Goal: Communication & Community: Answer question/provide support

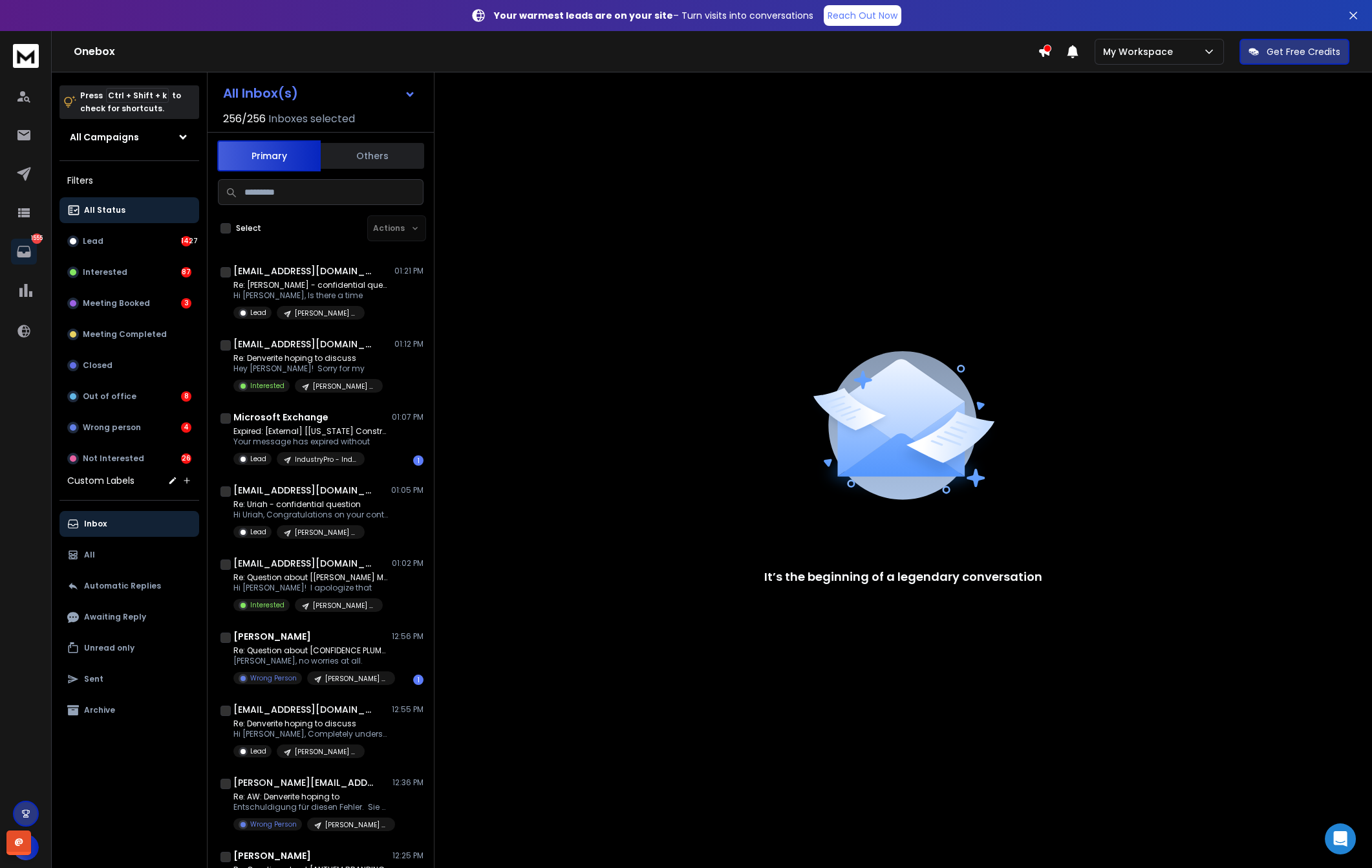
click at [333, 639] on div "[PERSON_NAME] 12:56 PM" at bounding box center [328, 636] width 190 height 13
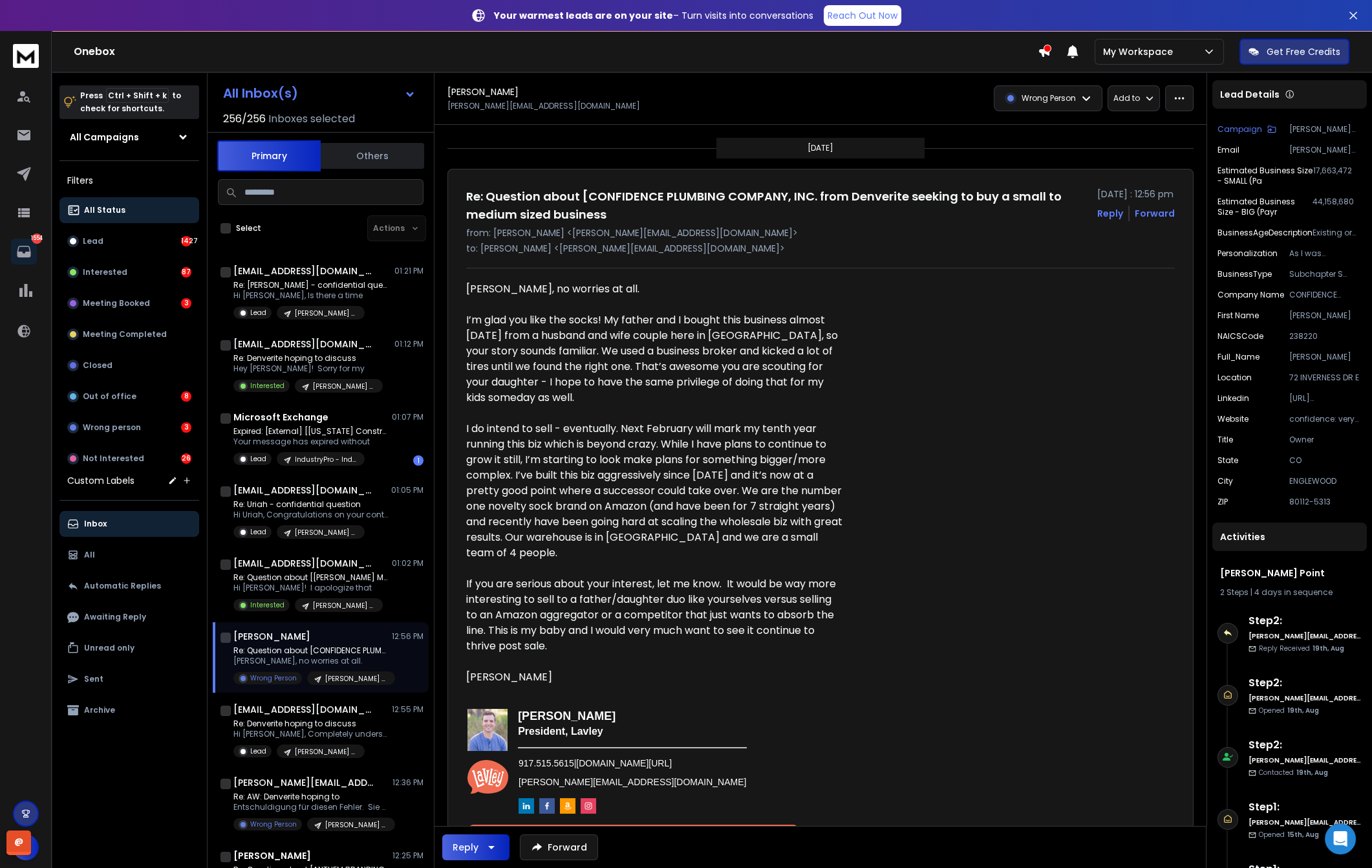
click at [303, 790] on div "[PERSON_NAME][EMAIL_ADDRESS][PERSON_NAME][DOMAIN_NAME] 12:36 PM Re: AW: Denveri…" at bounding box center [328, 803] width 190 height 55
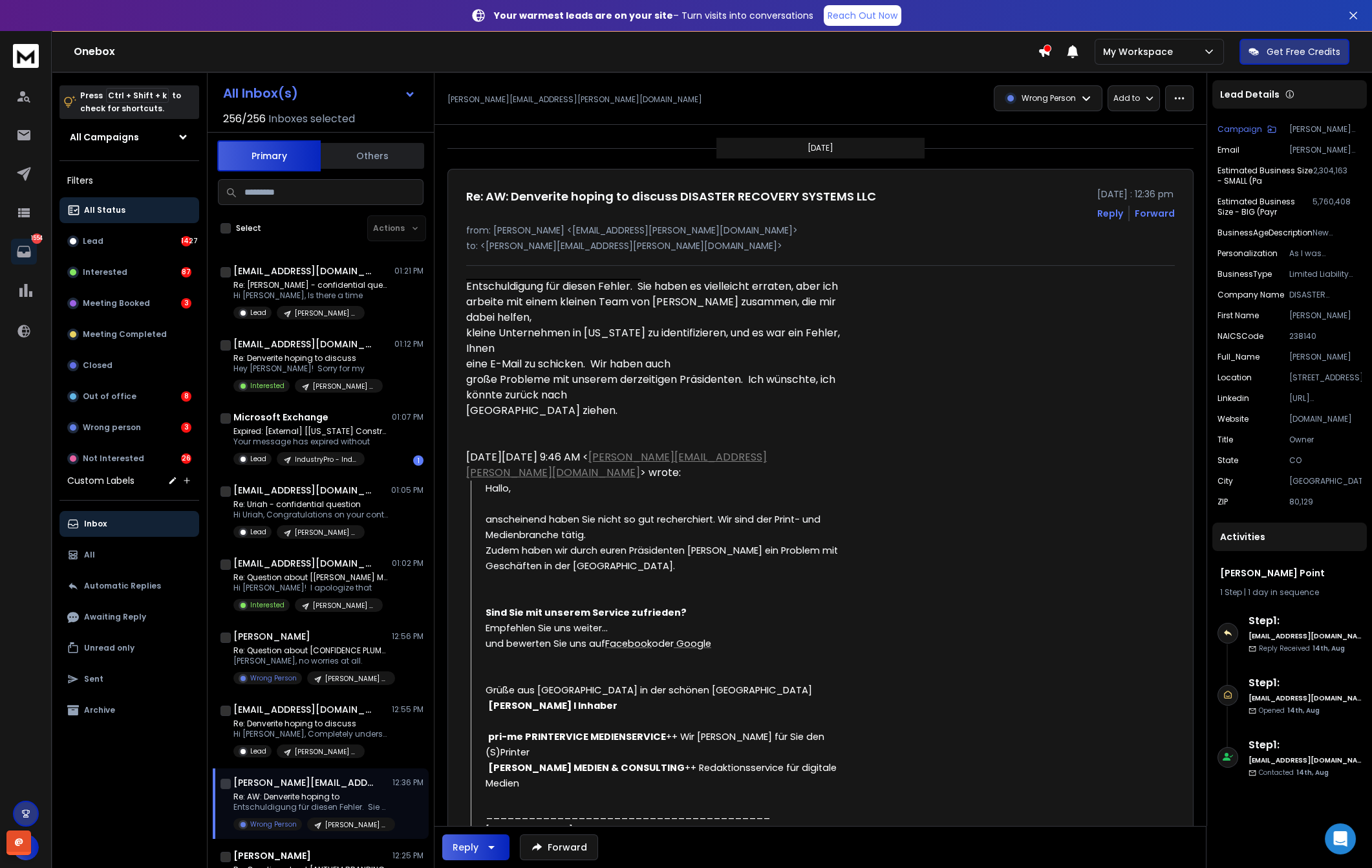
click at [313, 435] on p "Expired: [External] [[US_STATE] Construction] ~" at bounding box center [310, 431] width 155 height 11
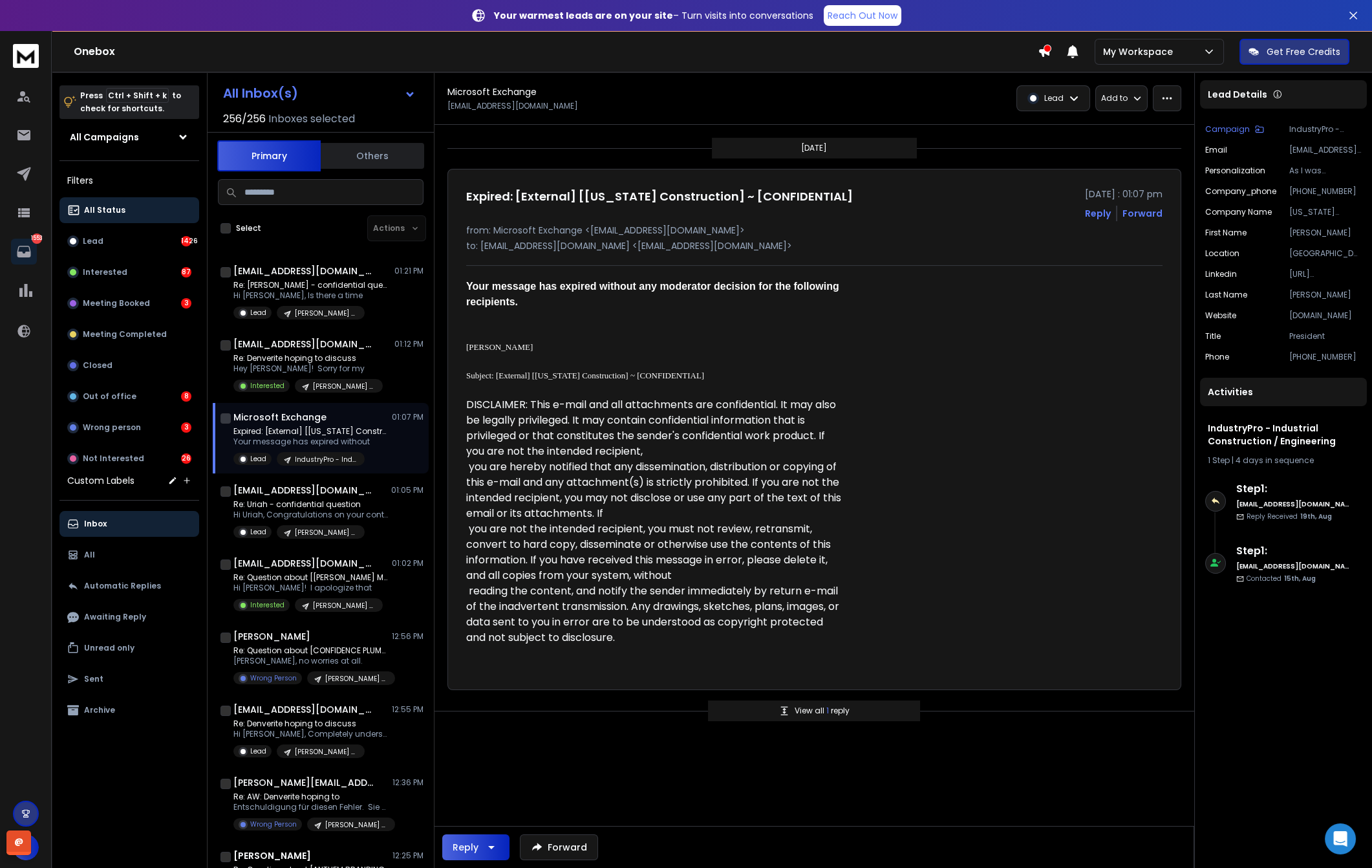
scroll to position [86, 0]
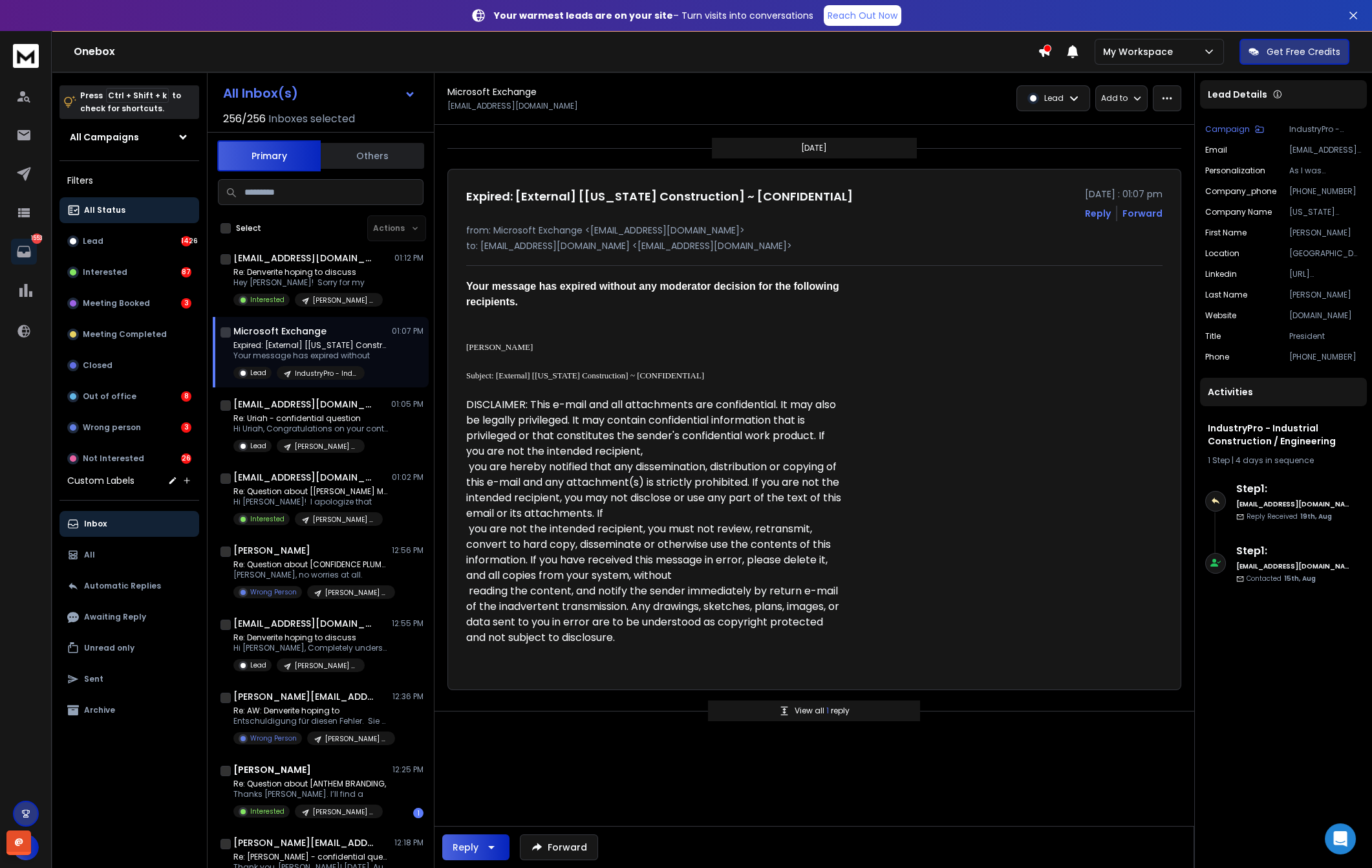
click at [313, 515] on p "[PERSON_NAME] Point" at bounding box center [344, 519] width 62 height 10
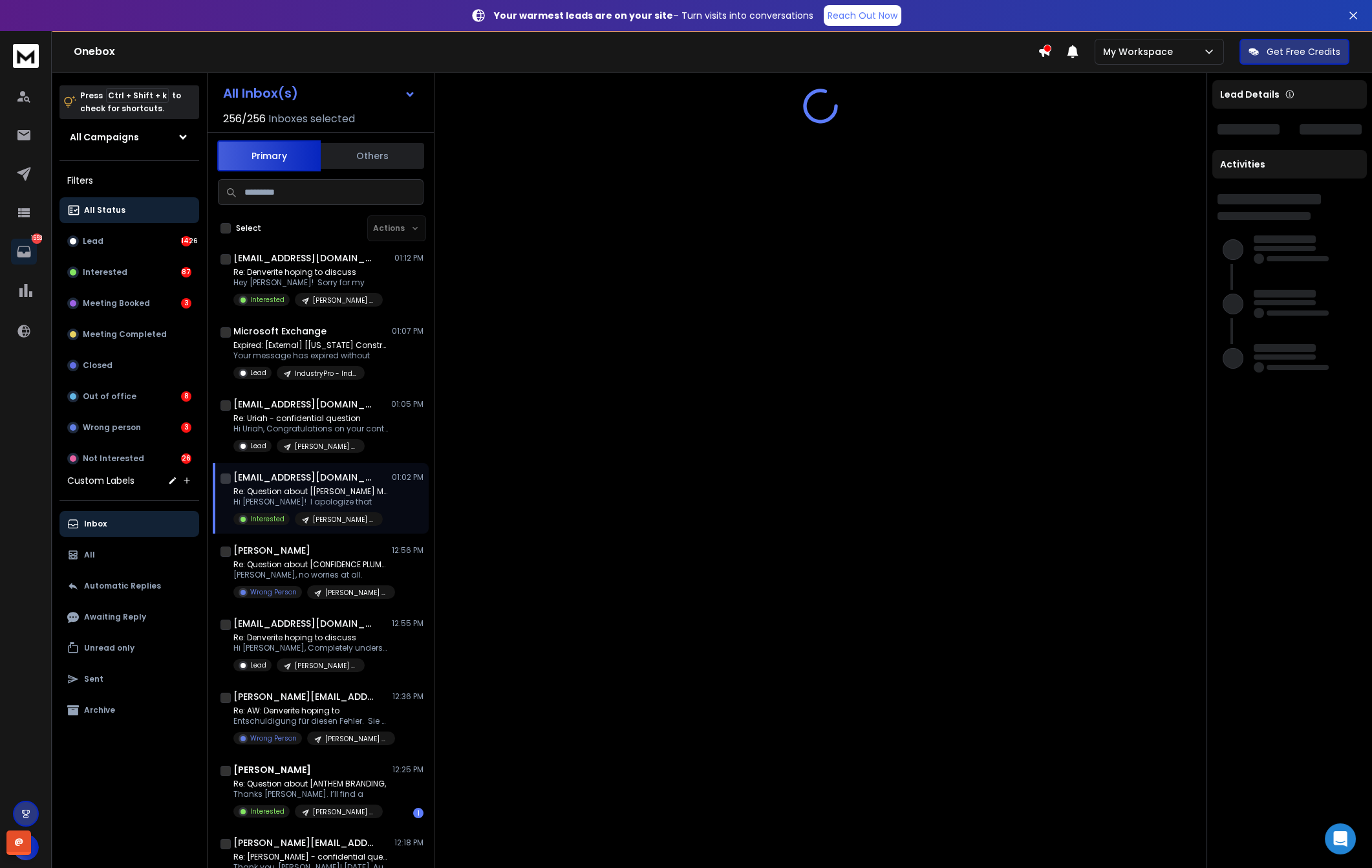
scroll to position [259, 0]
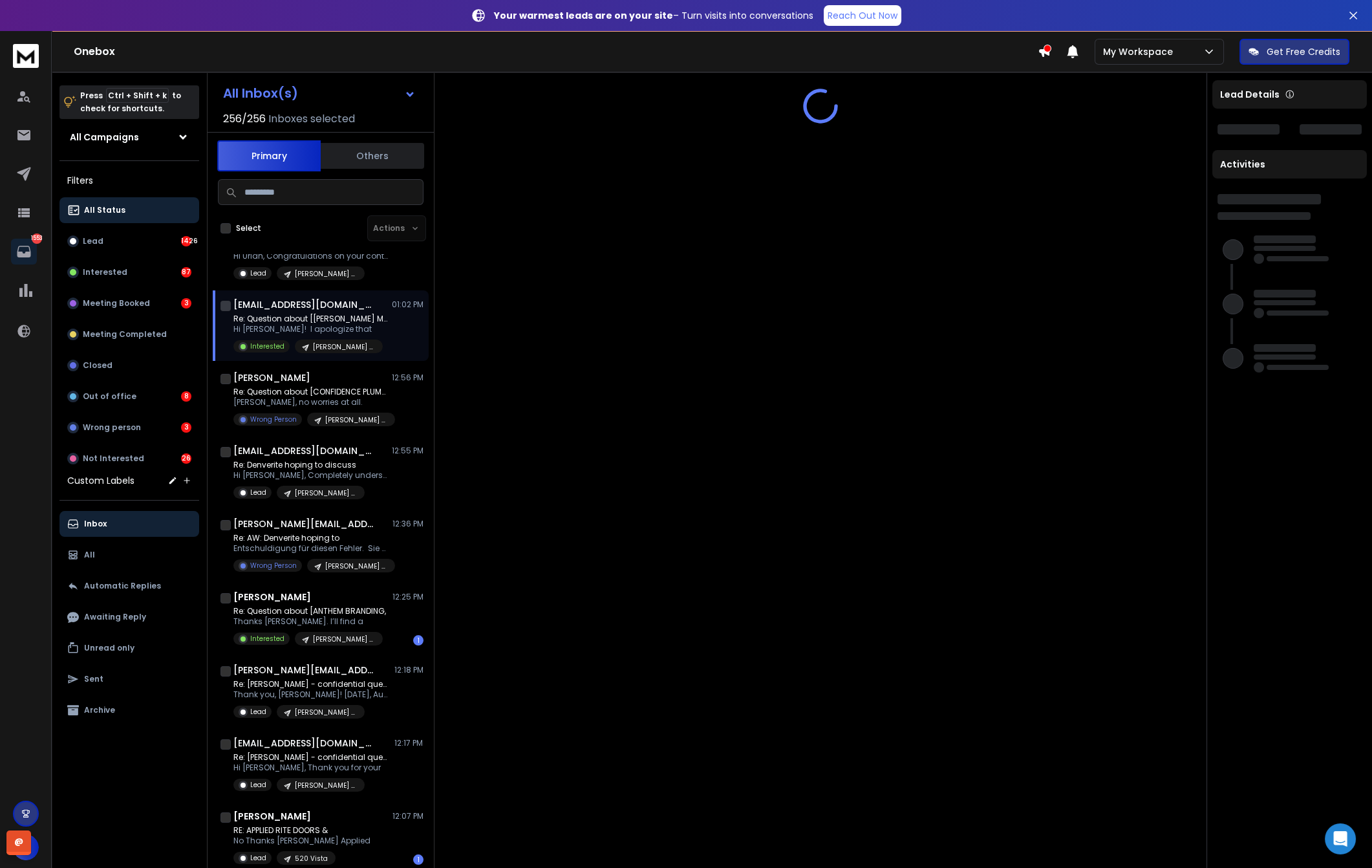
click at [291, 623] on p "Thanks [PERSON_NAME]. I’ll find a" at bounding box center [309, 622] width 153 height 11
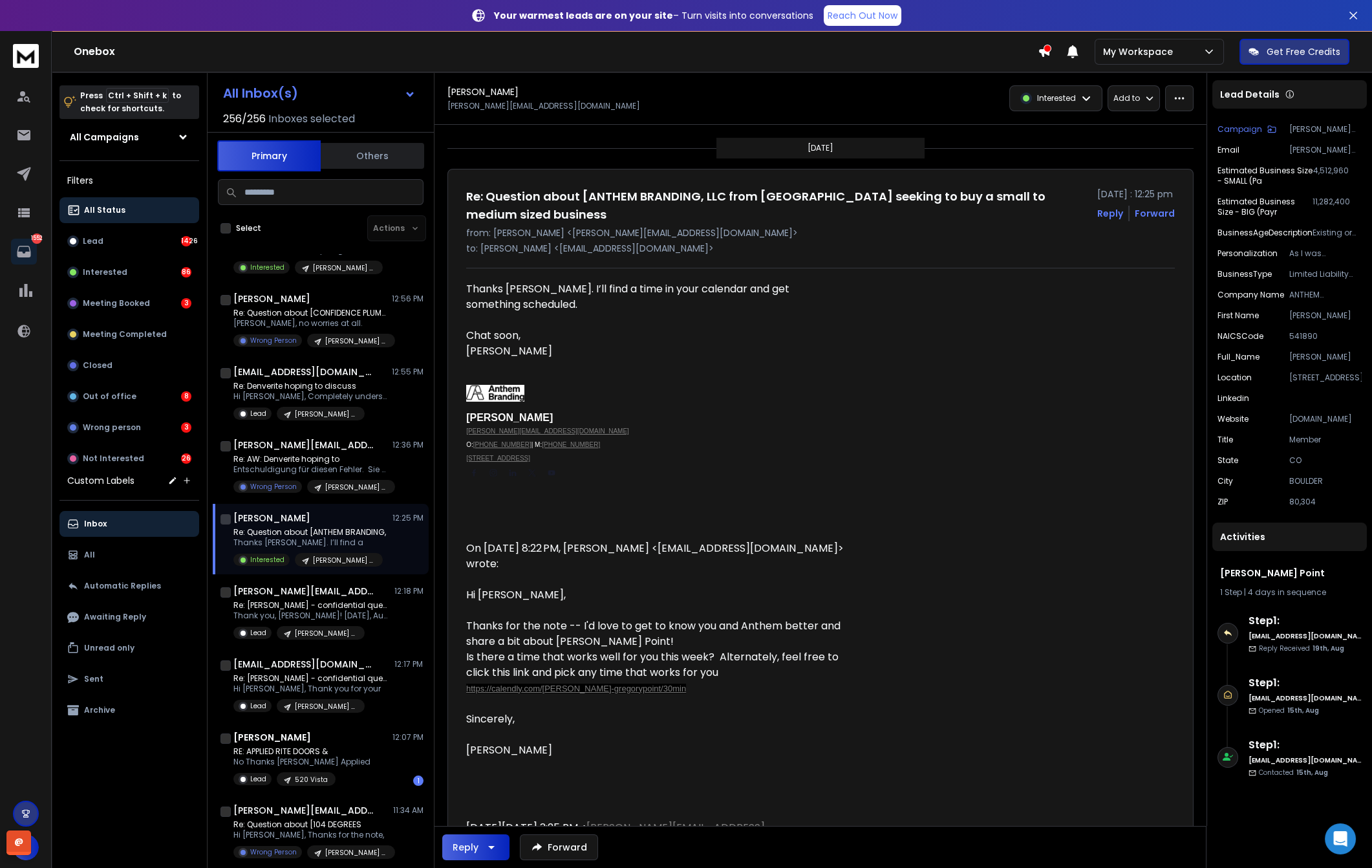
scroll to position [431, 0]
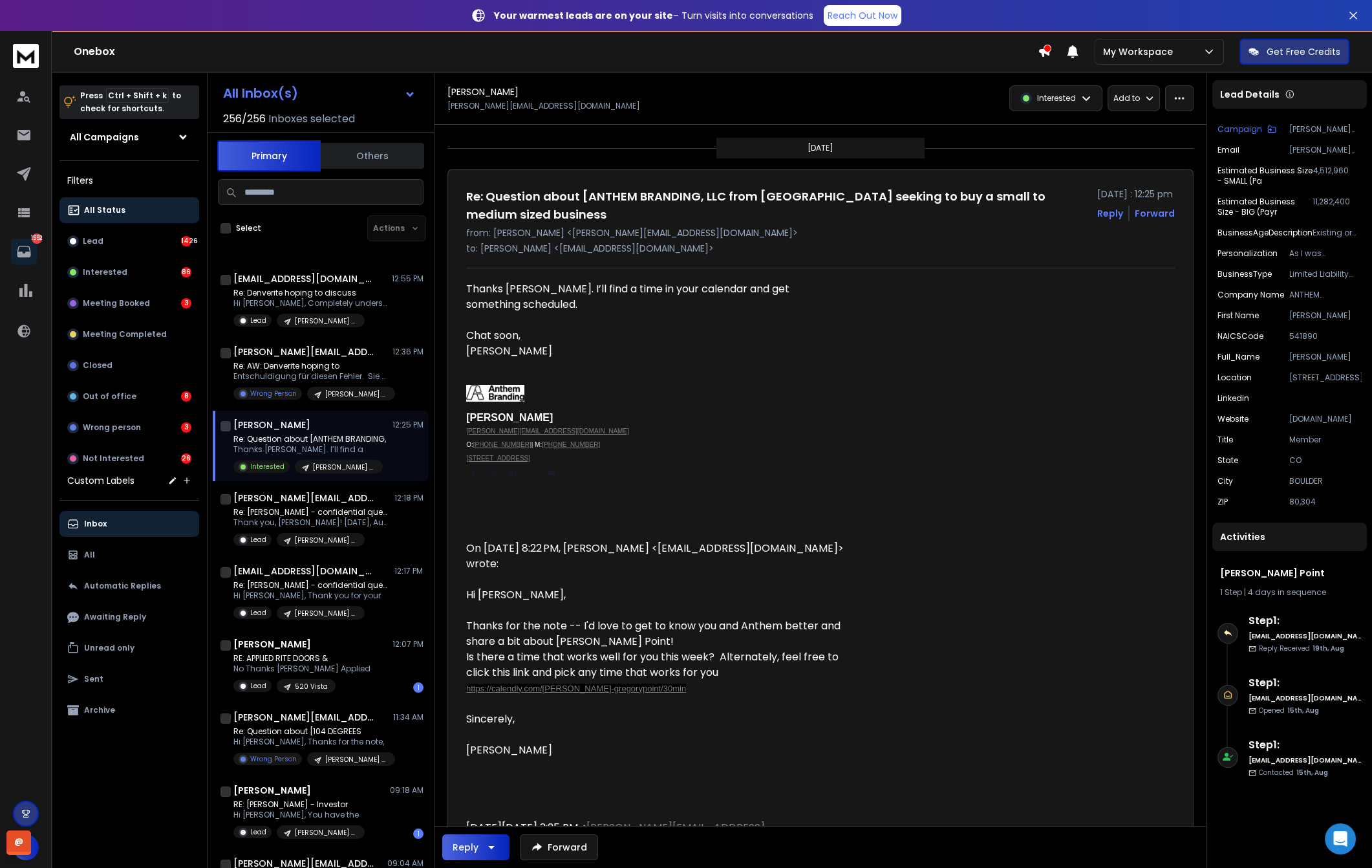
click at [349, 674] on div "RE: APPLIED RITE DOORS & No Thanks [PERSON_NAME] Applied Lead 520 Vista" at bounding box center [302, 673] width 137 height 40
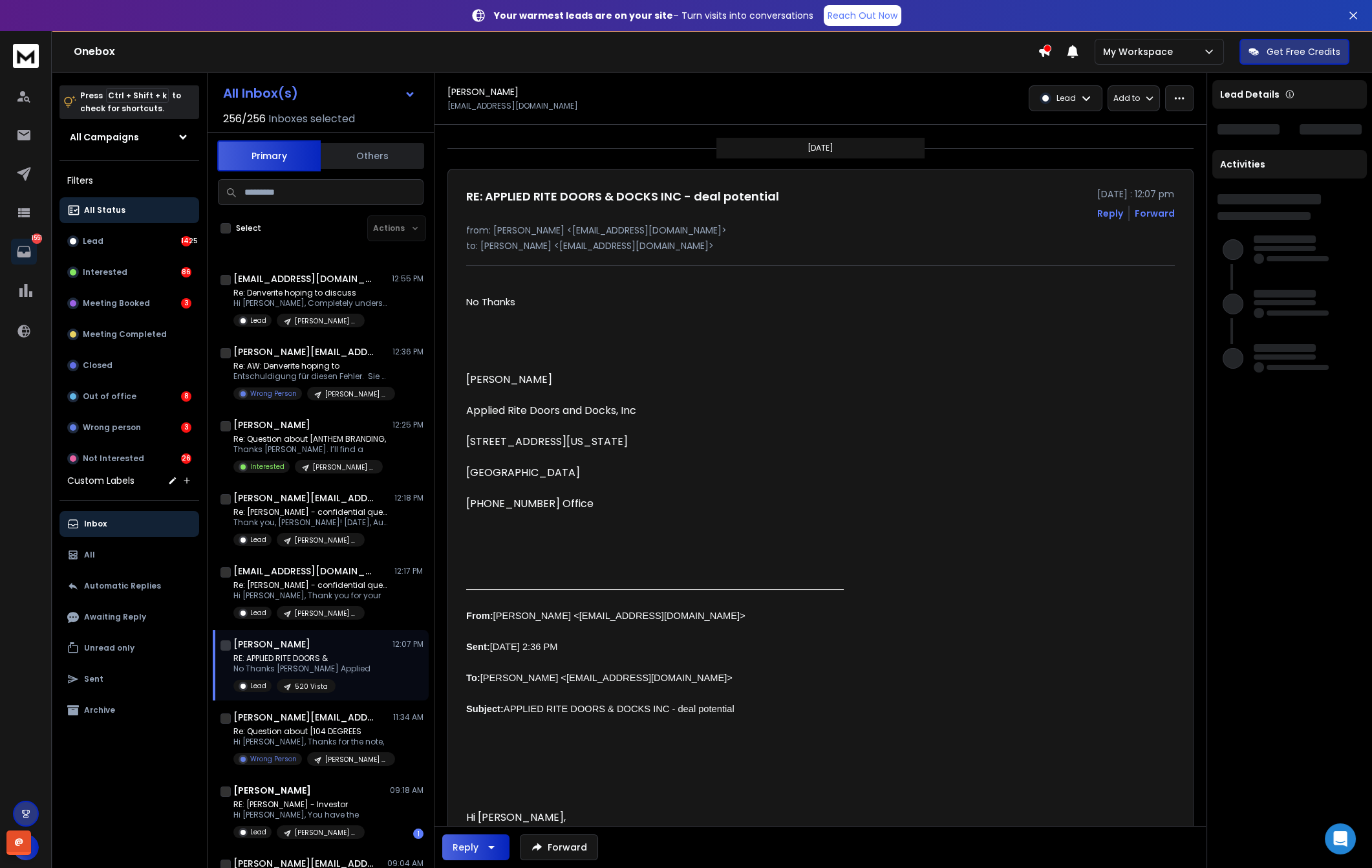
scroll to position [603, 0]
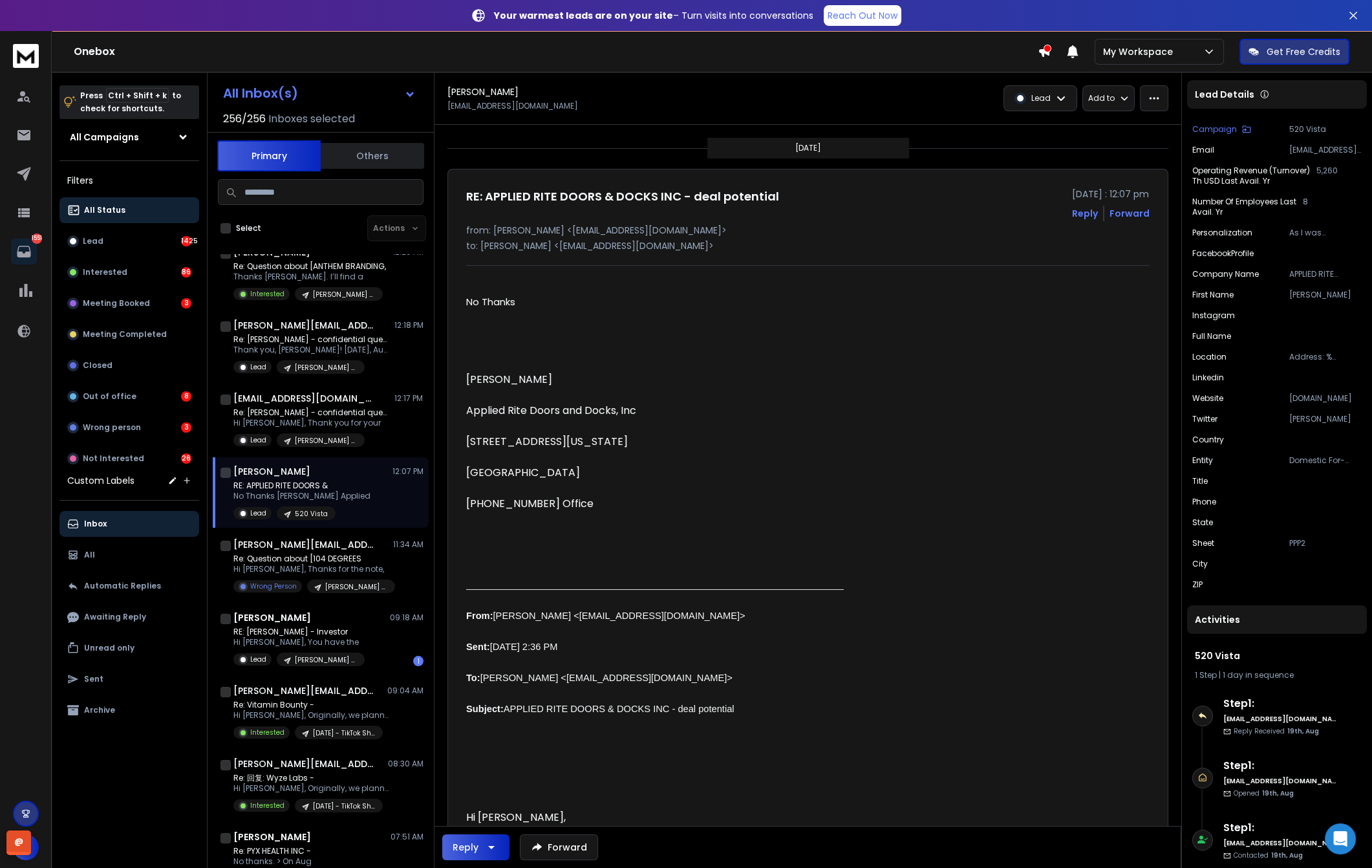
click at [365, 647] on div "RE: [PERSON_NAME] - Investor Hi [PERSON_NAME], You have the Lead [PERSON_NAME] …" at bounding box center [328, 646] width 190 height 40
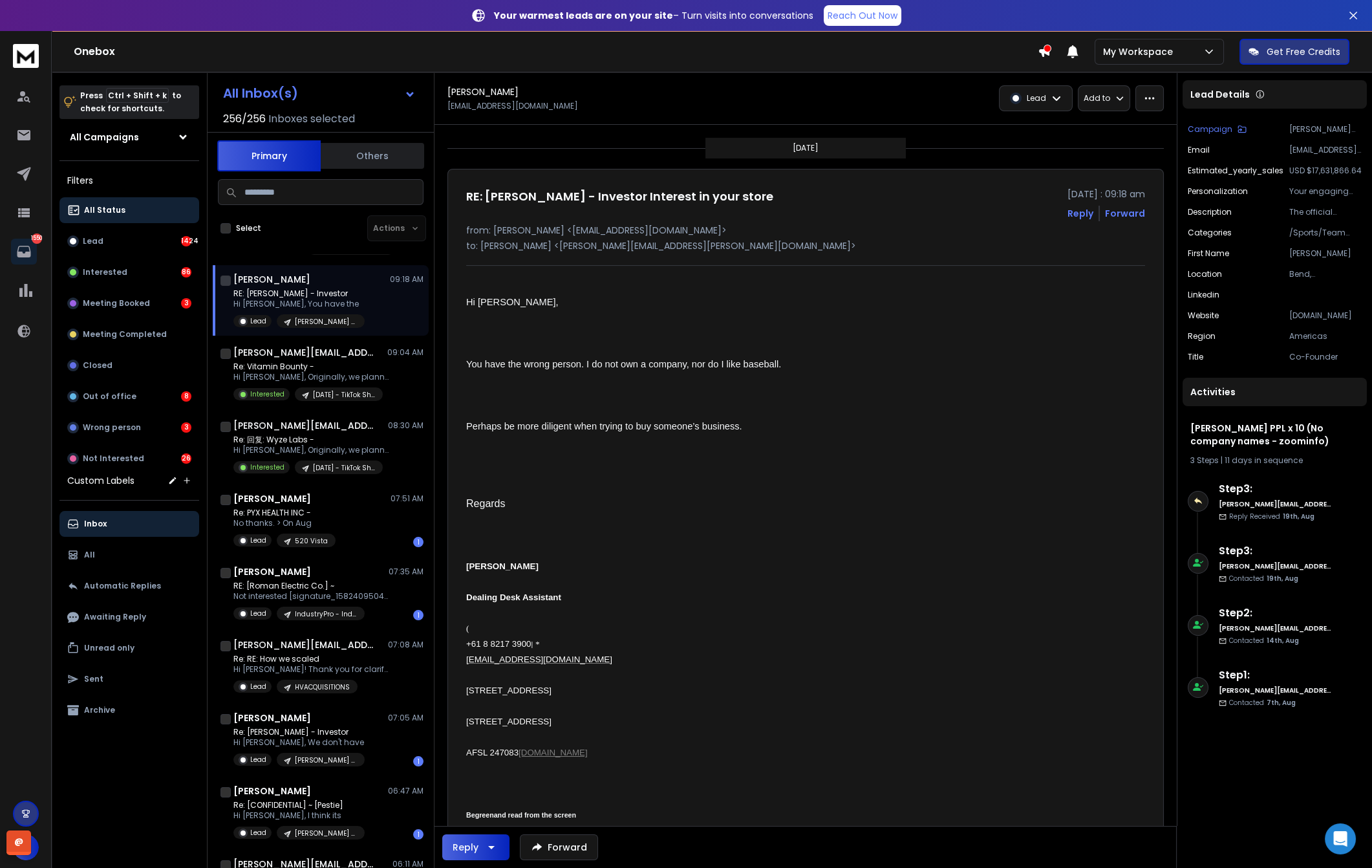
scroll to position [1034, 0]
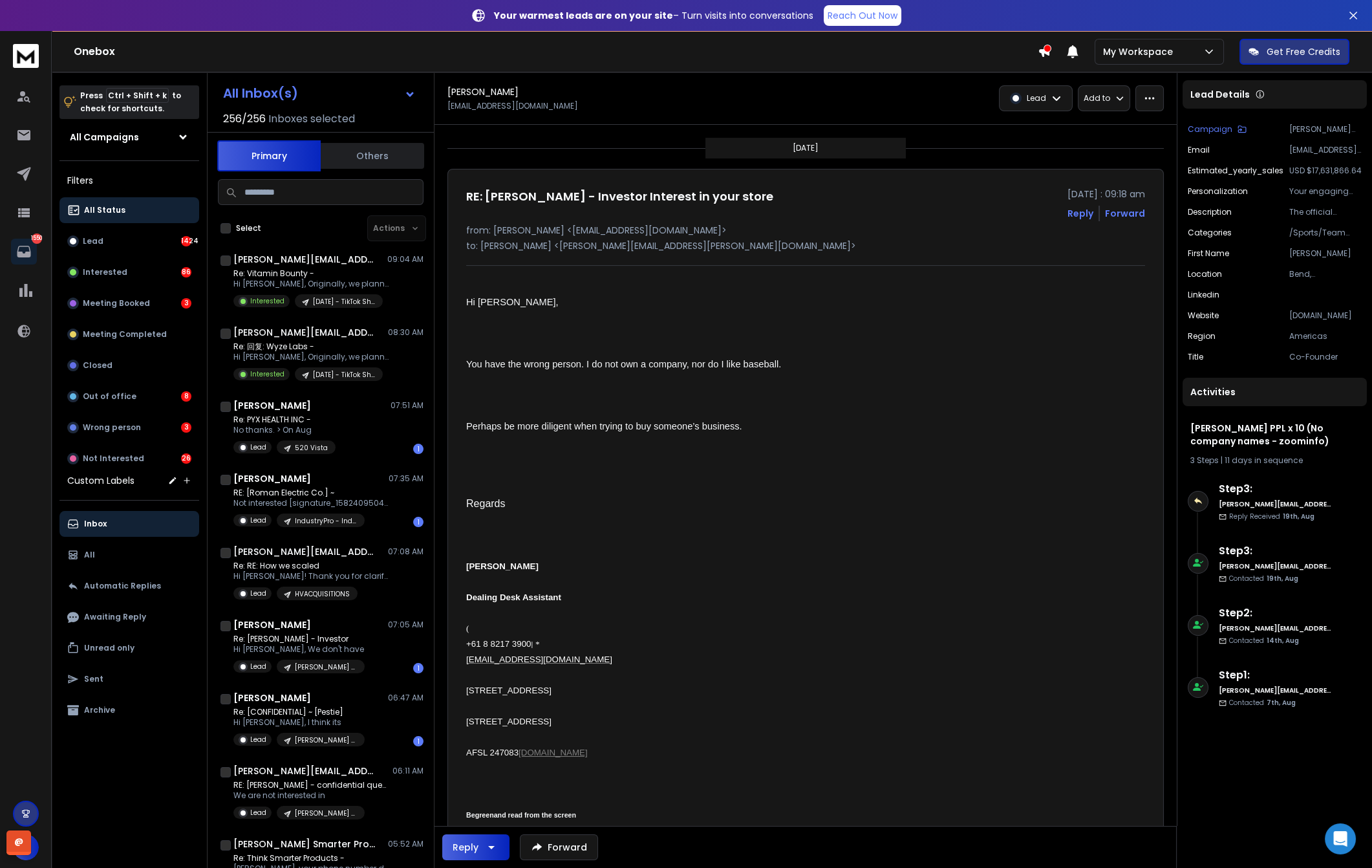
click at [322, 641] on p "Re: [PERSON_NAME] - Investor" at bounding box center [299, 639] width 131 height 11
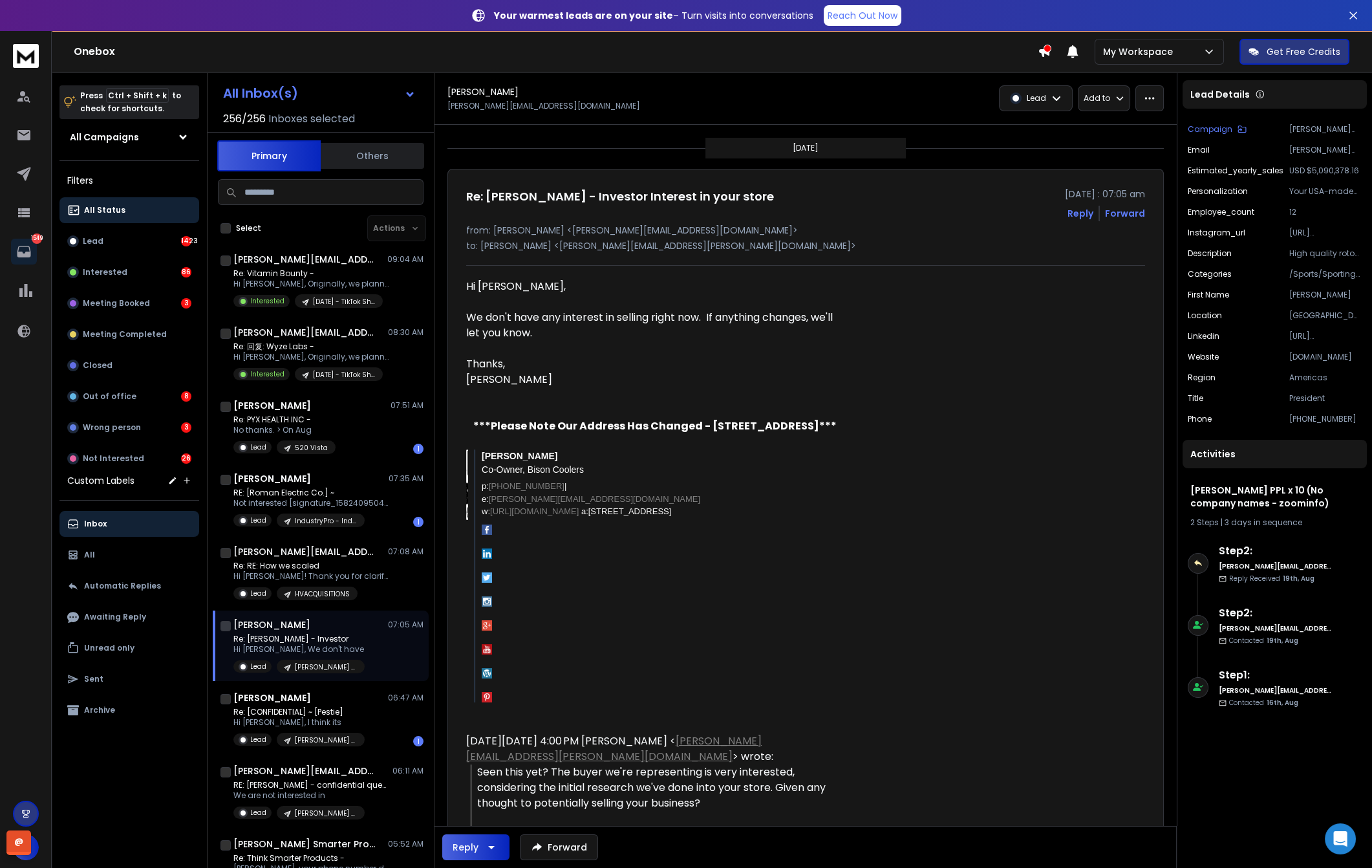
click at [326, 691] on div "[PERSON_NAME] 06:47 AM" at bounding box center [328, 698] width 190 height 13
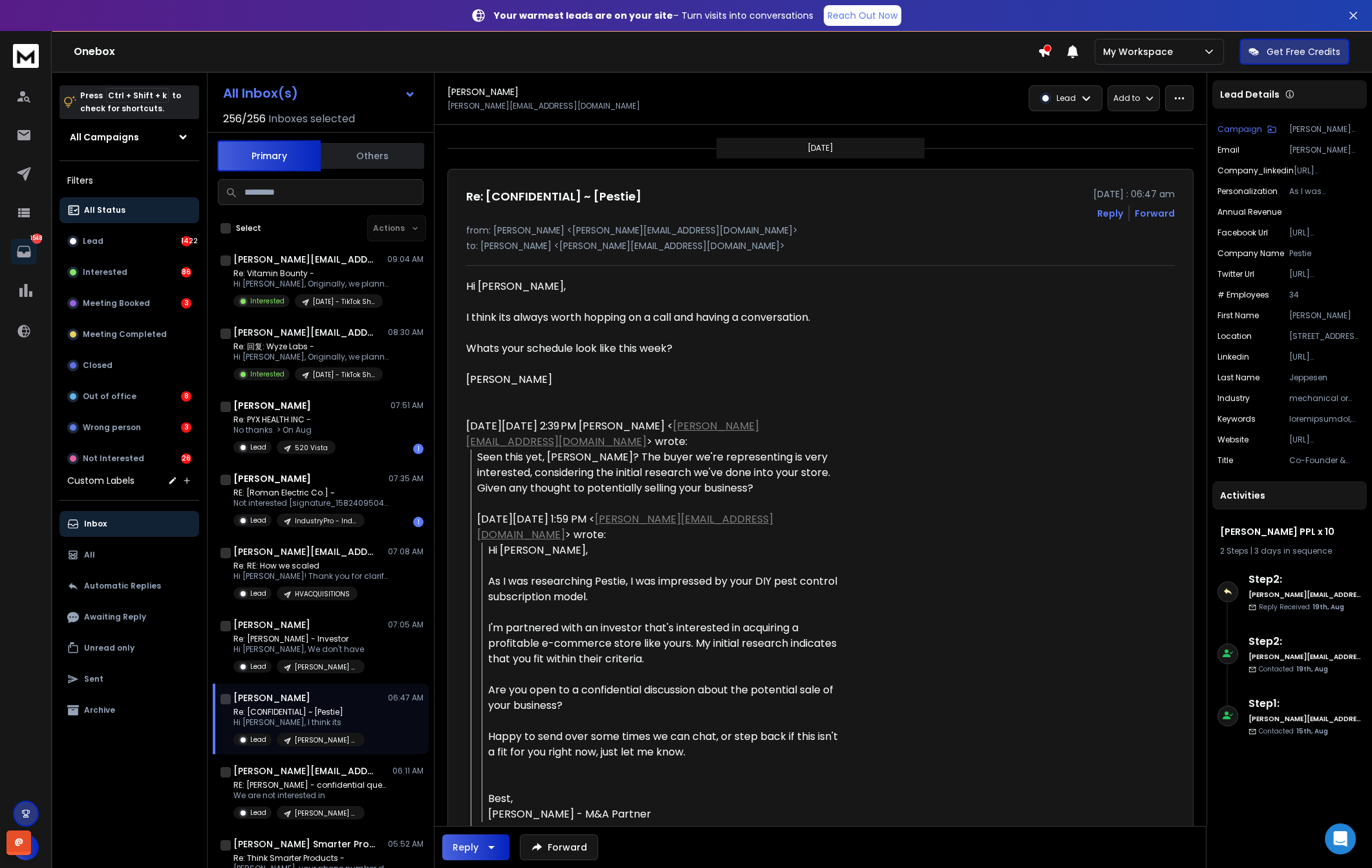
click at [462, 850] on div "Reply" at bounding box center [465, 847] width 26 height 13
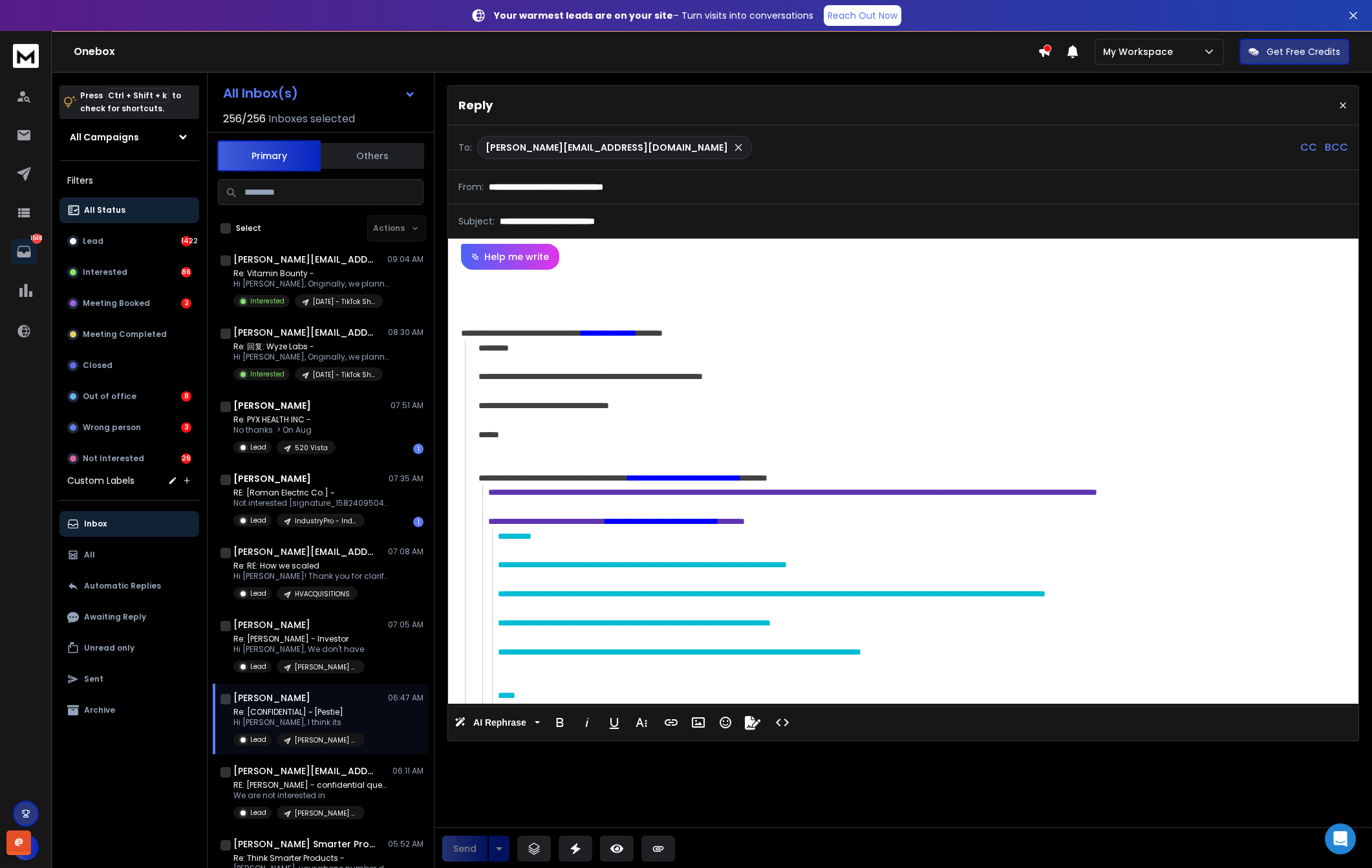
click at [593, 281] on div "**********" at bounding box center [903, 486] width 910 height 434
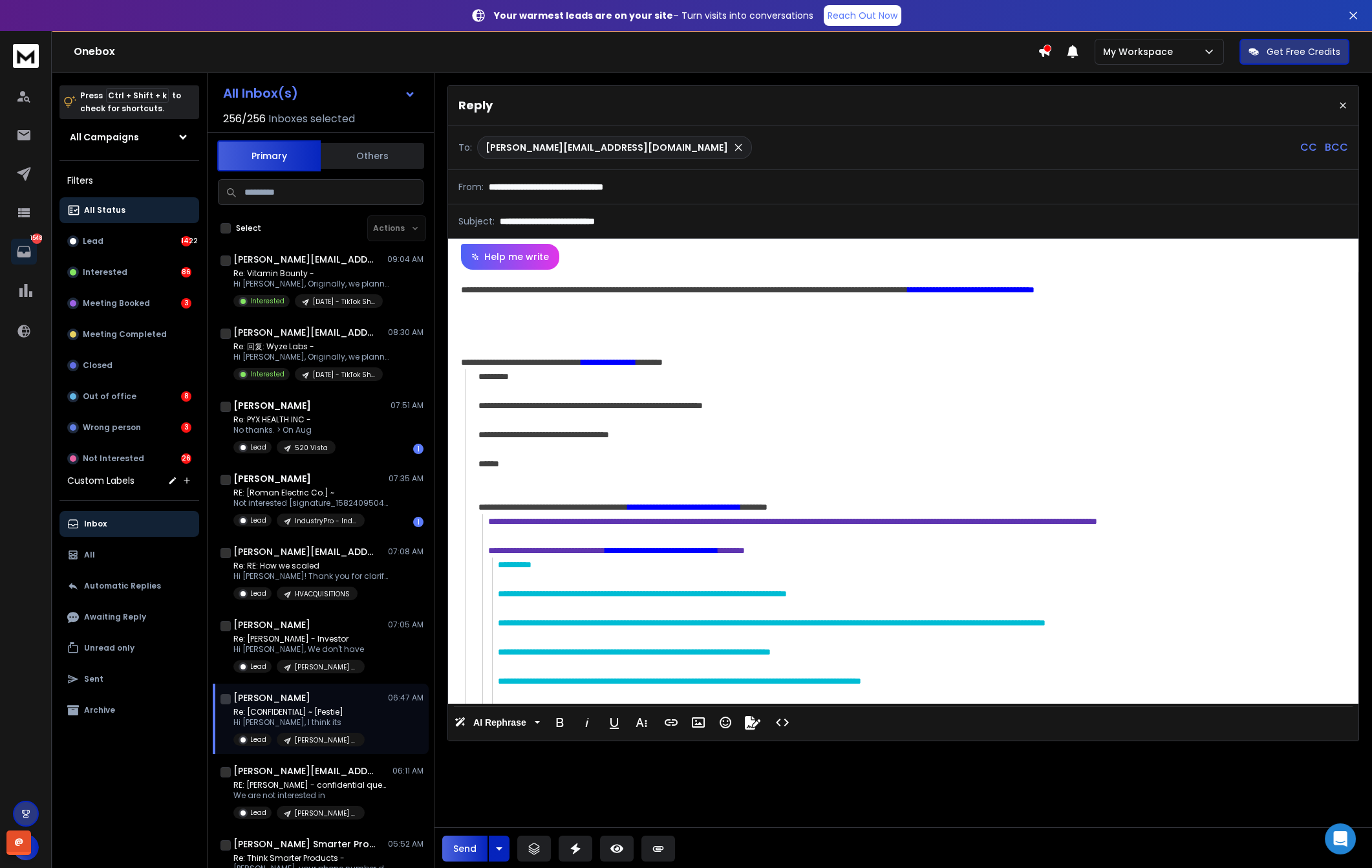
click at [467, 839] on button "Send" at bounding box center [465, 848] width 46 height 26
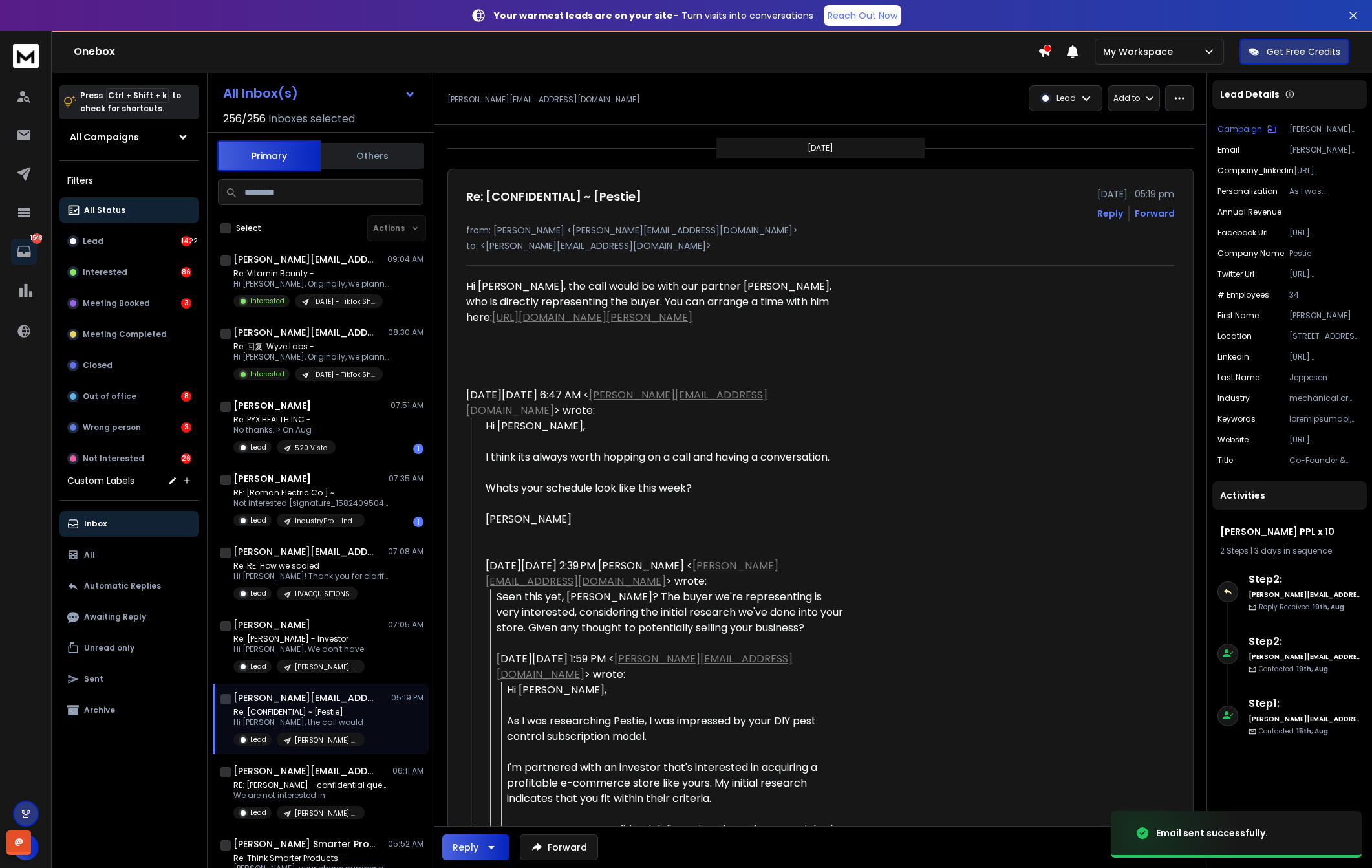
click at [1071, 97] on p "Lead" at bounding box center [1065, 98] width 19 height 11
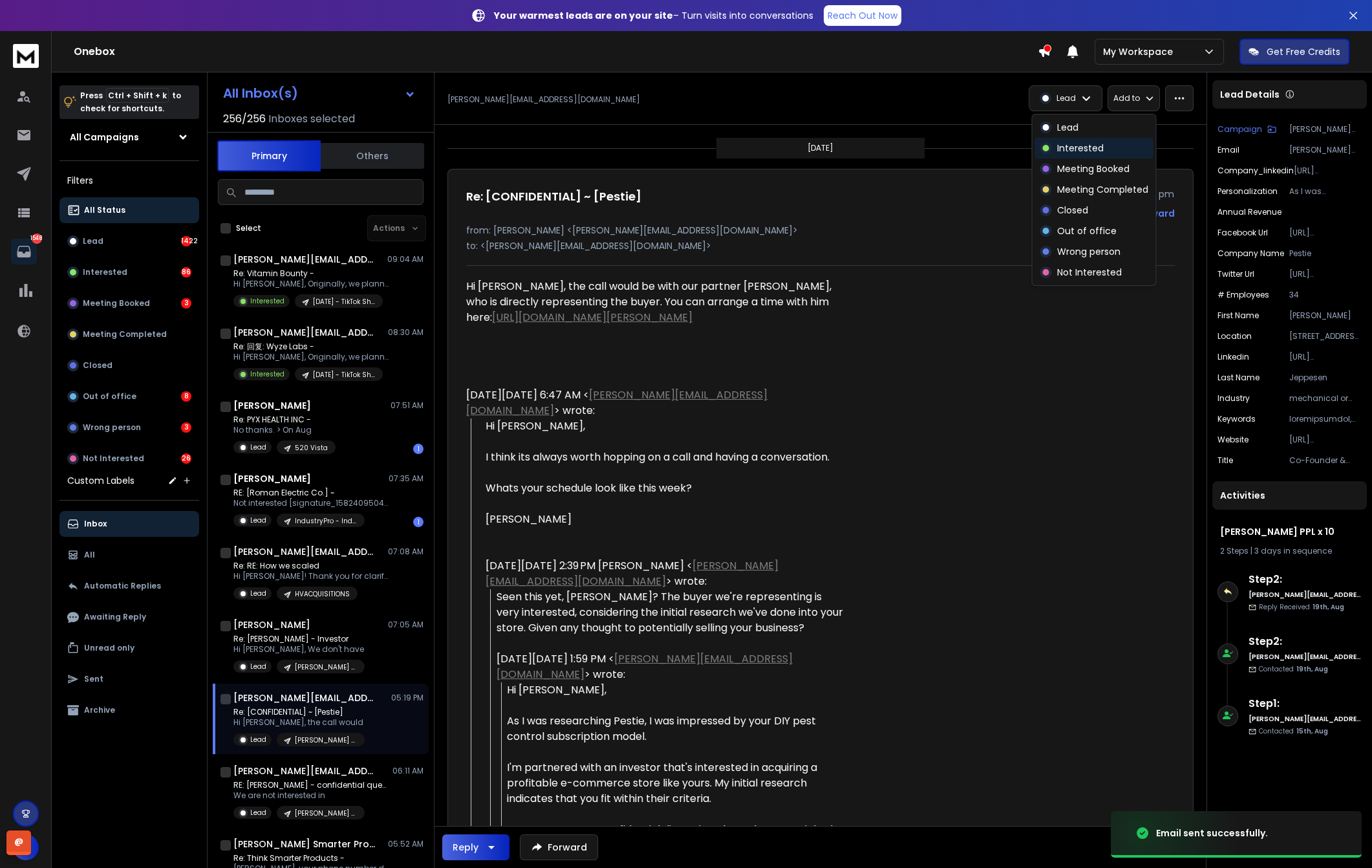
click at [1060, 147] on p "Interested" at bounding box center [1079, 148] width 46 height 13
